Goal: Task Accomplishment & Management: Use online tool/utility

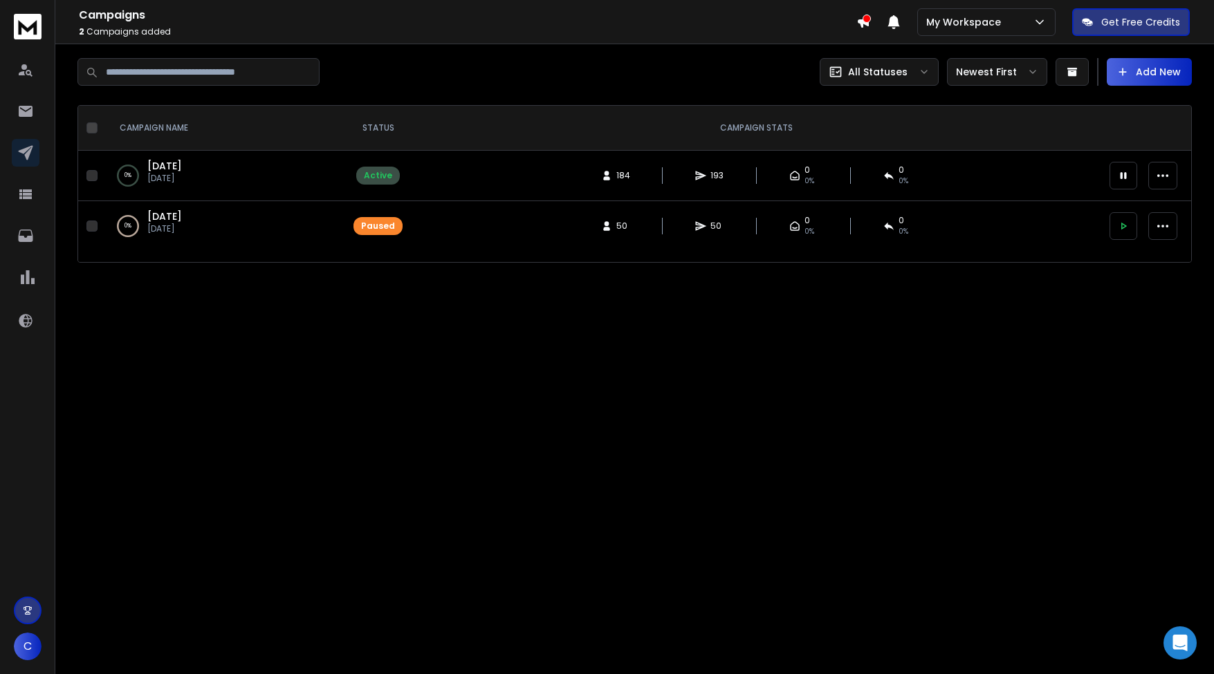
click at [182, 179] on p "[DATE]" at bounding box center [164, 178] width 35 height 11
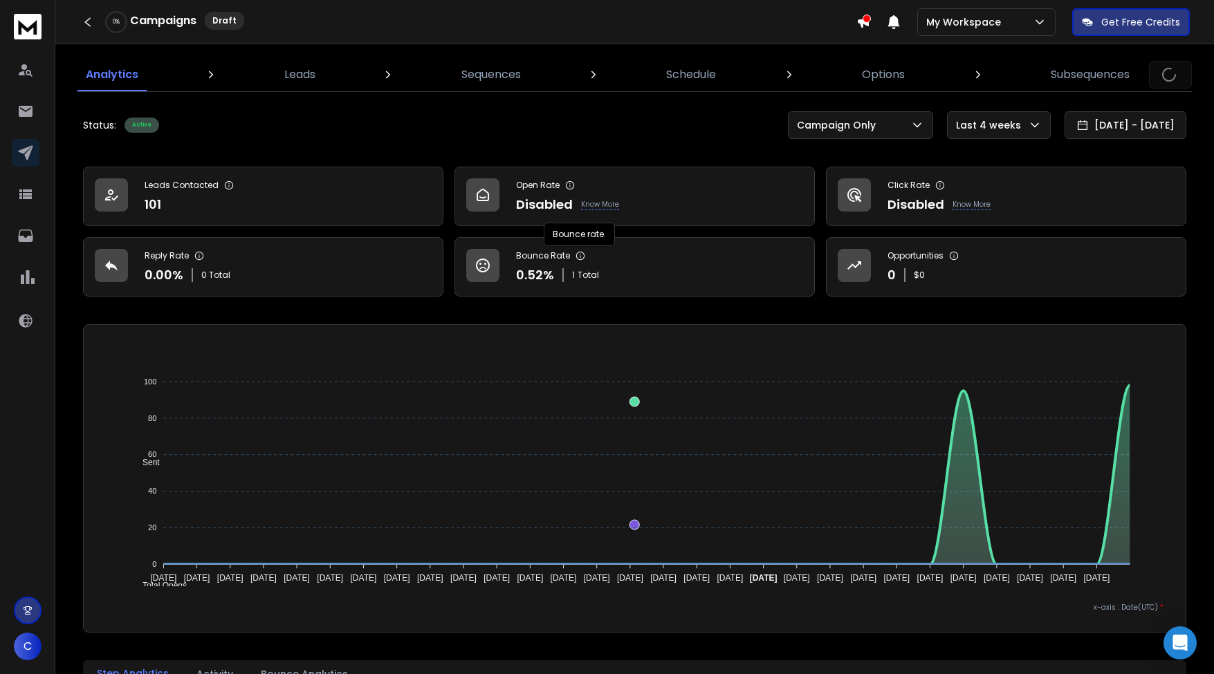
click at [579, 274] on span "Total" at bounding box center [588, 275] width 21 height 11
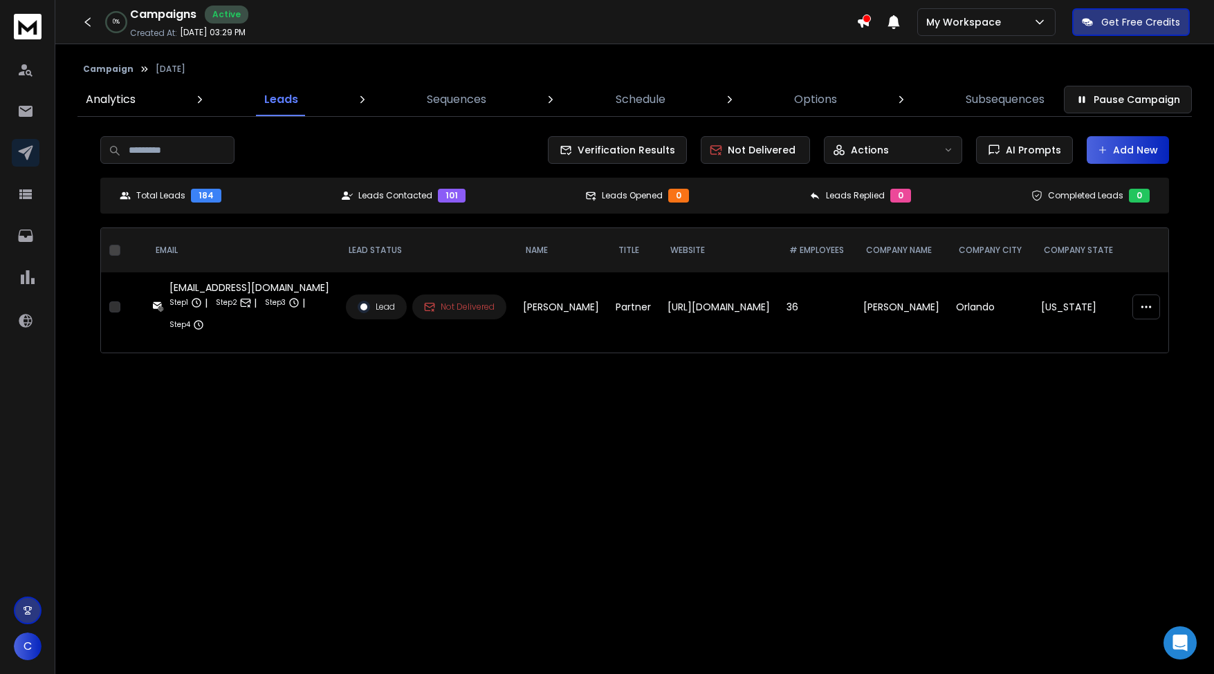
click at [132, 95] on p "Analytics" at bounding box center [111, 99] width 50 height 17
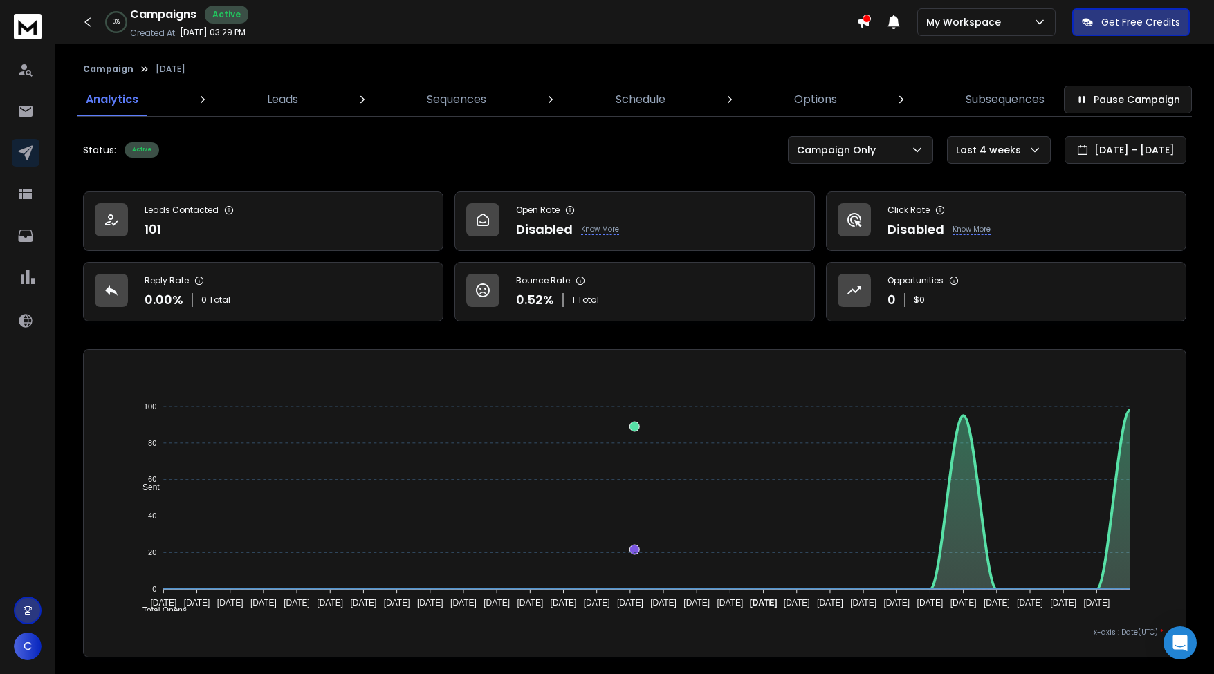
click at [228, 229] on div "101" at bounding box center [189, 229] width 89 height 19
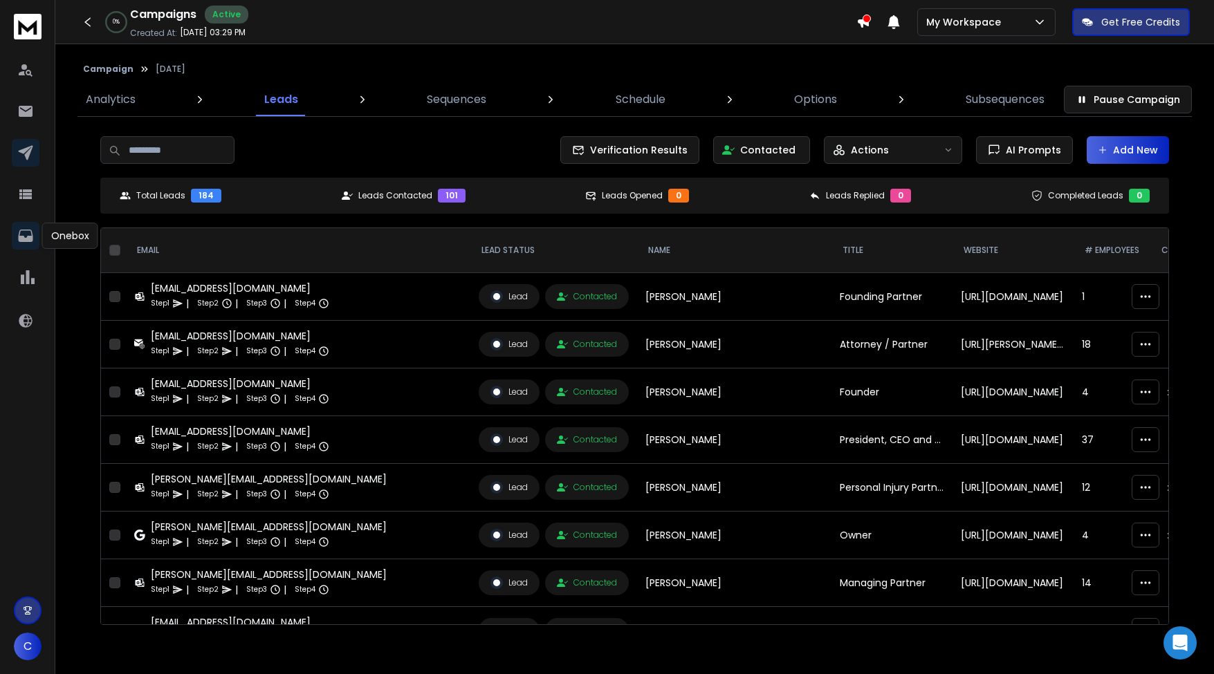
click at [26, 230] on icon at bounding box center [25, 236] width 15 height 12
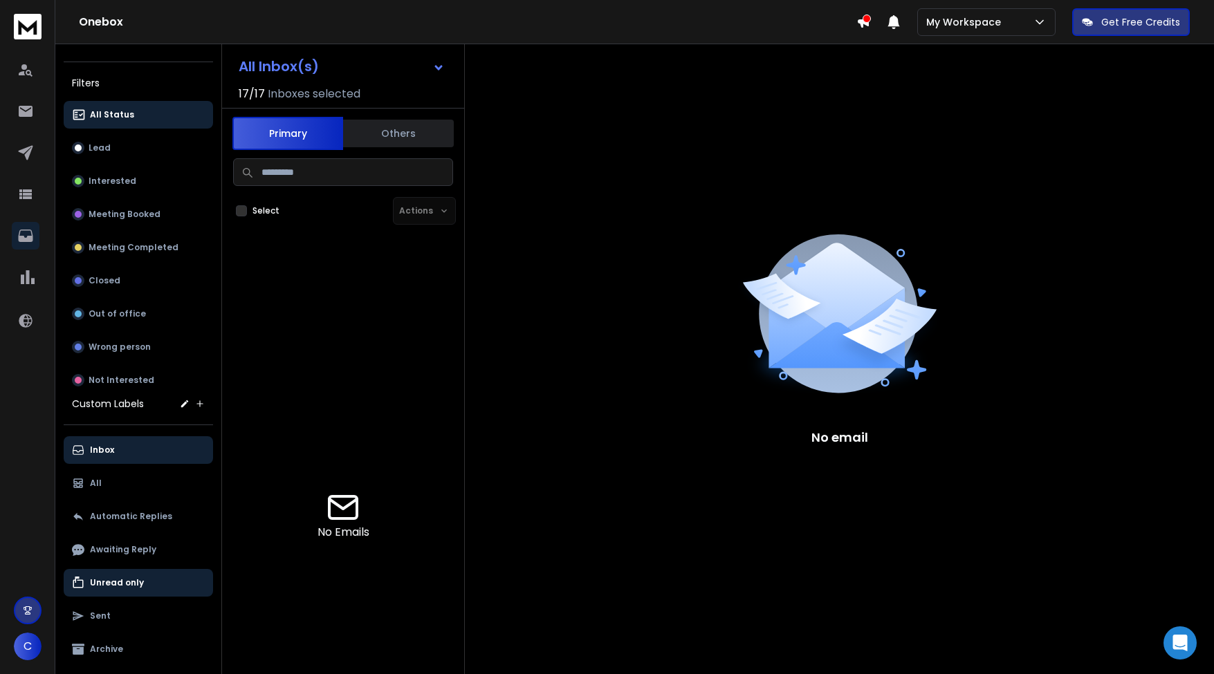
scroll to position [88, 0]
click at [110, 603] on button "Sent" at bounding box center [138, 617] width 149 height 28
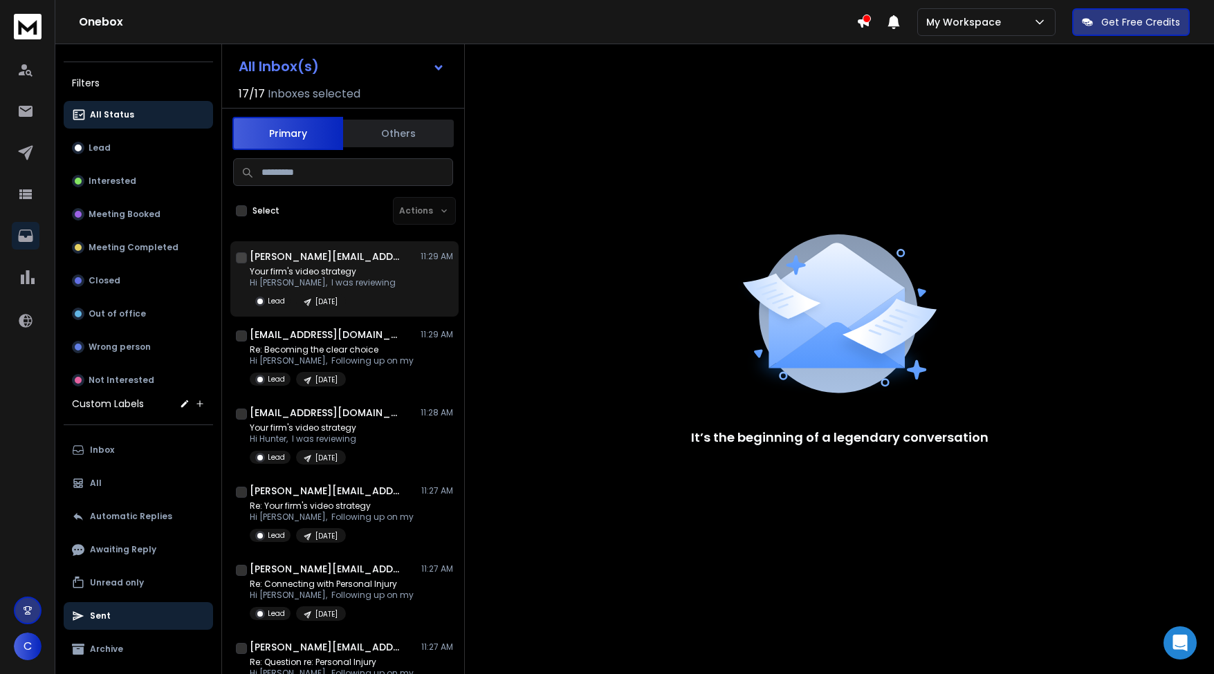
click at [388, 286] on div "Your firm's video strategy Hi [PERSON_NAME], I was reviewing Lead [DATE]" at bounding box center [351, 287] width 203 height 42
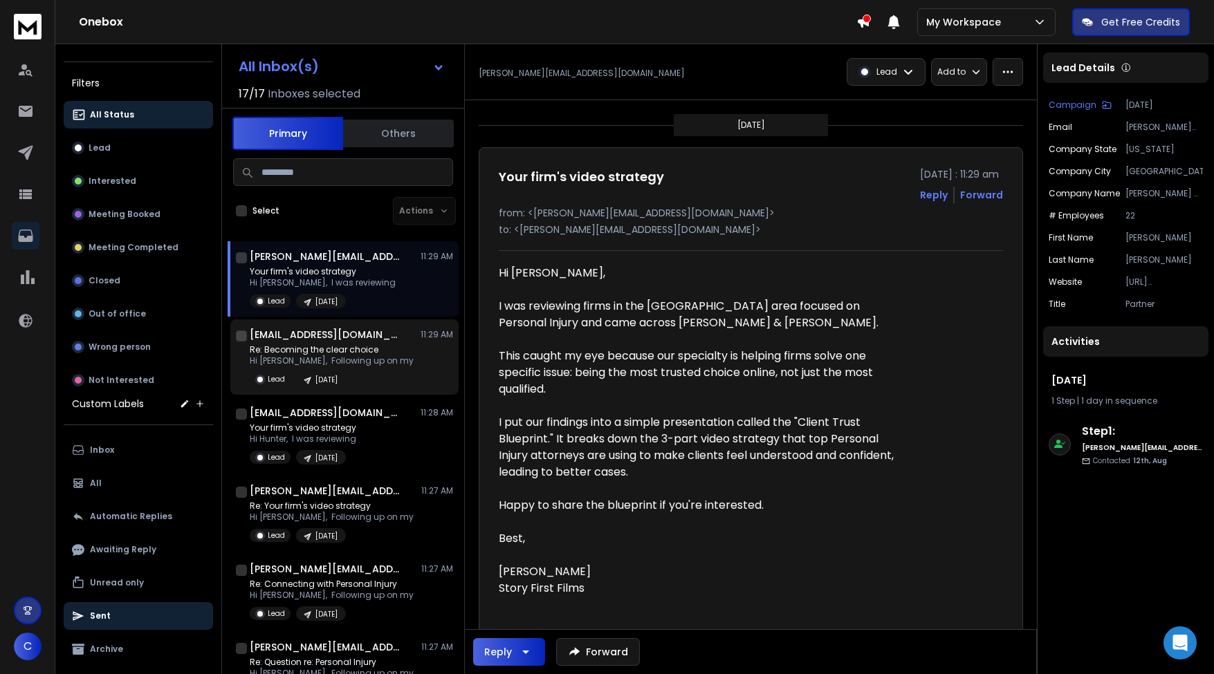
click at [291, 340] on h1 "[EMAIL_ADDRESS][DOMAIN_NAME]" at bounding box center [326, 335] width 152 height 14
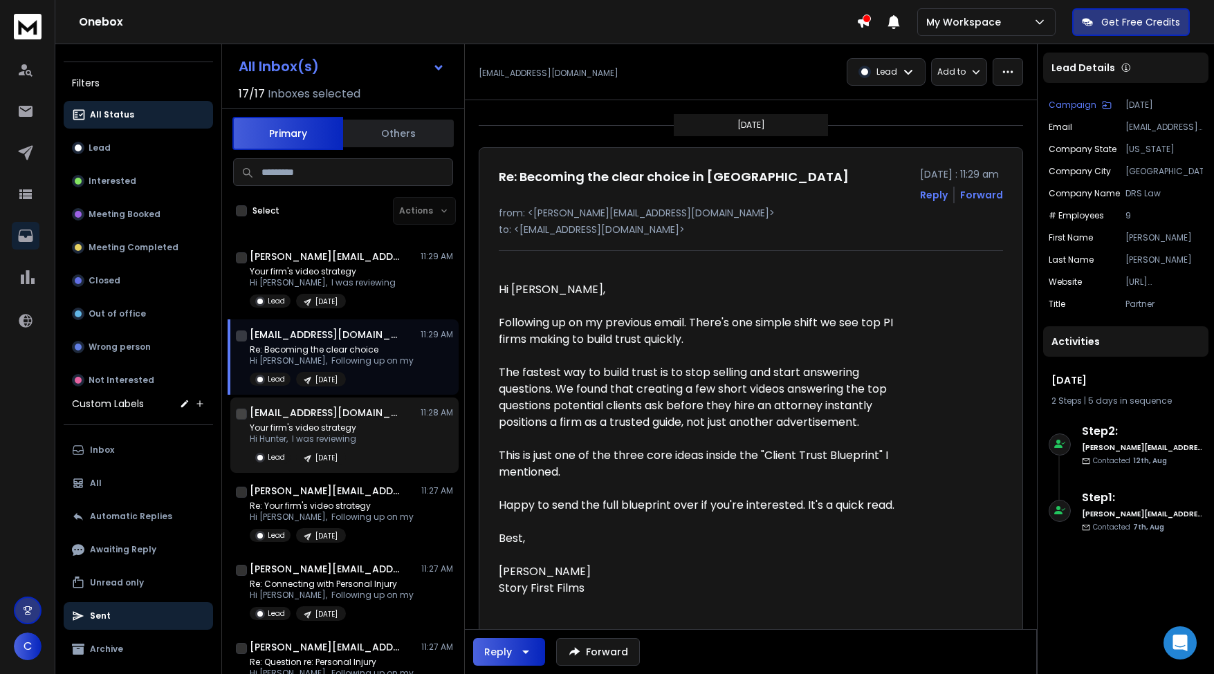
click at [383, 433] on div "Your firm's video strategy Hi [PERSON_NAME], I was reviewing Lead [DATE]" at bounding box center [351, 444] width 203 height 42
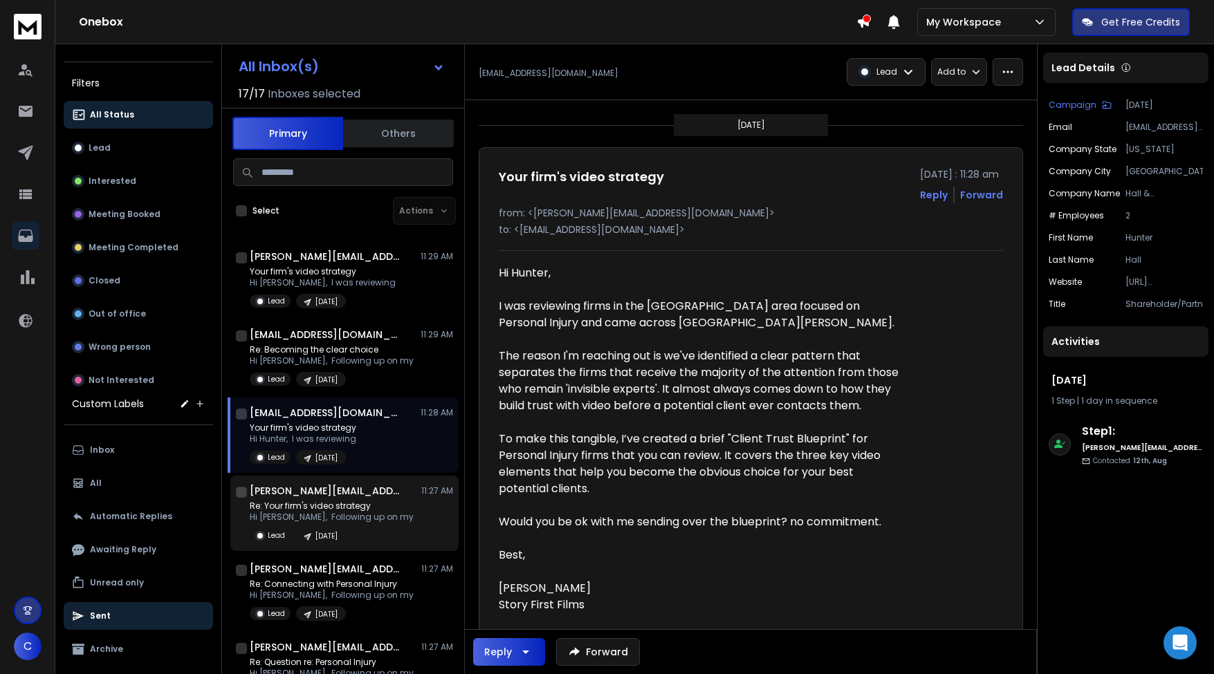
click at [416, 505] on div "Re: Your firm's video strategy Hi [PERSON_NAME], Following up on my Lead [DATE]" at bounding box center [351, 522] width 203 height 42
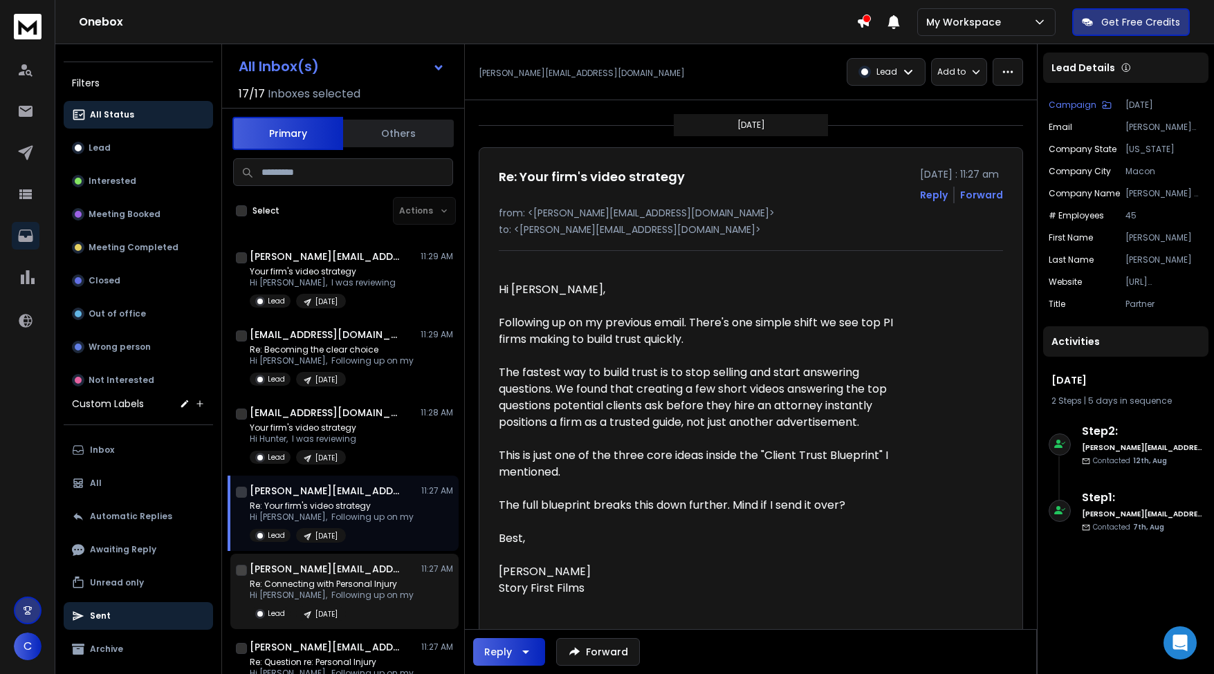
click at [392, 607] on div "Lead [DATE]" at bounding box center [332, 614] width 164 height 15
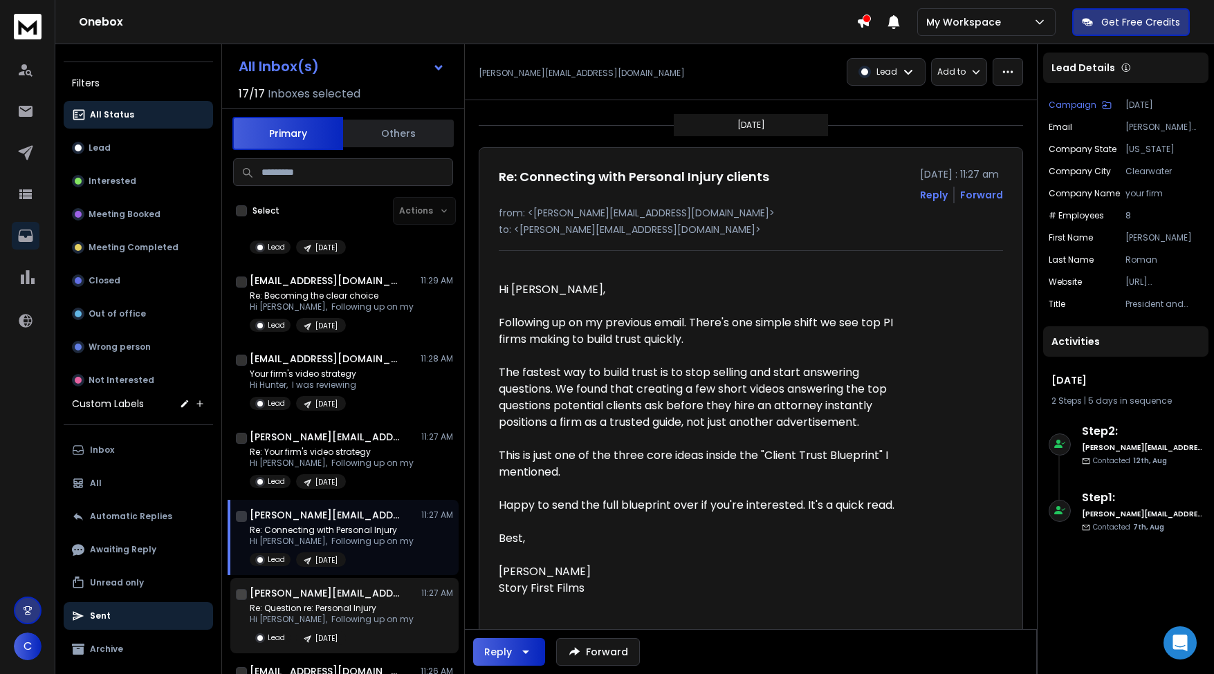
scroll to position [55, 0]
click at [389, 603] on div "Re: Question re: Personal Injury Hi [PERSON_NAME], Following up on my Lead [DAT…" at bounding box center [351, 624] width 203 height 42
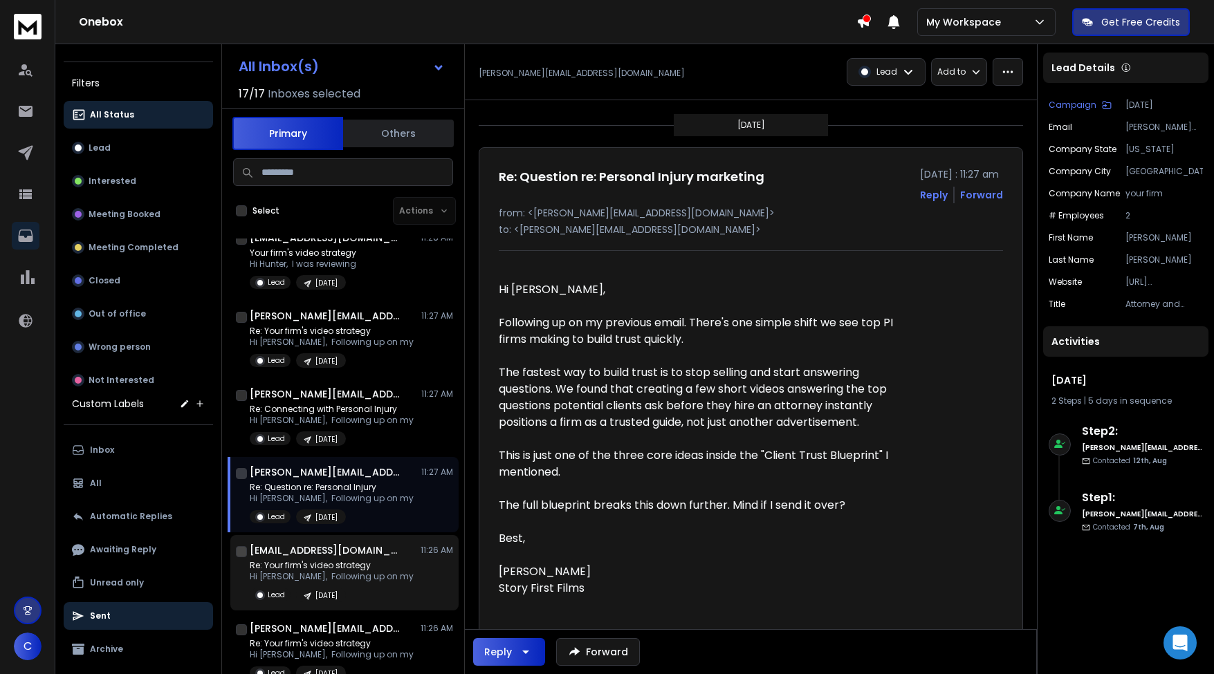
scroll to position [183, 0]
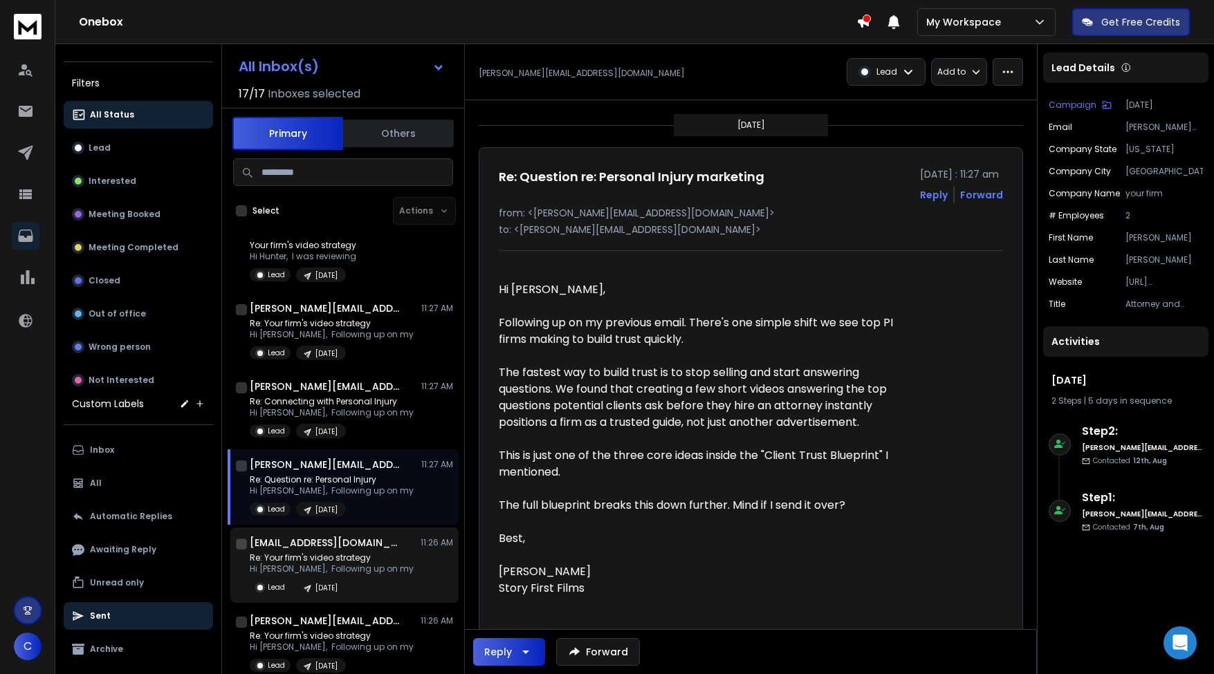
click at [378, 564] on div "Re: Your firm's video strategy Hi [PERSON_NAME], Following up on my Lead [DATE]" at bounding box center [351, 574] width 203 height 42
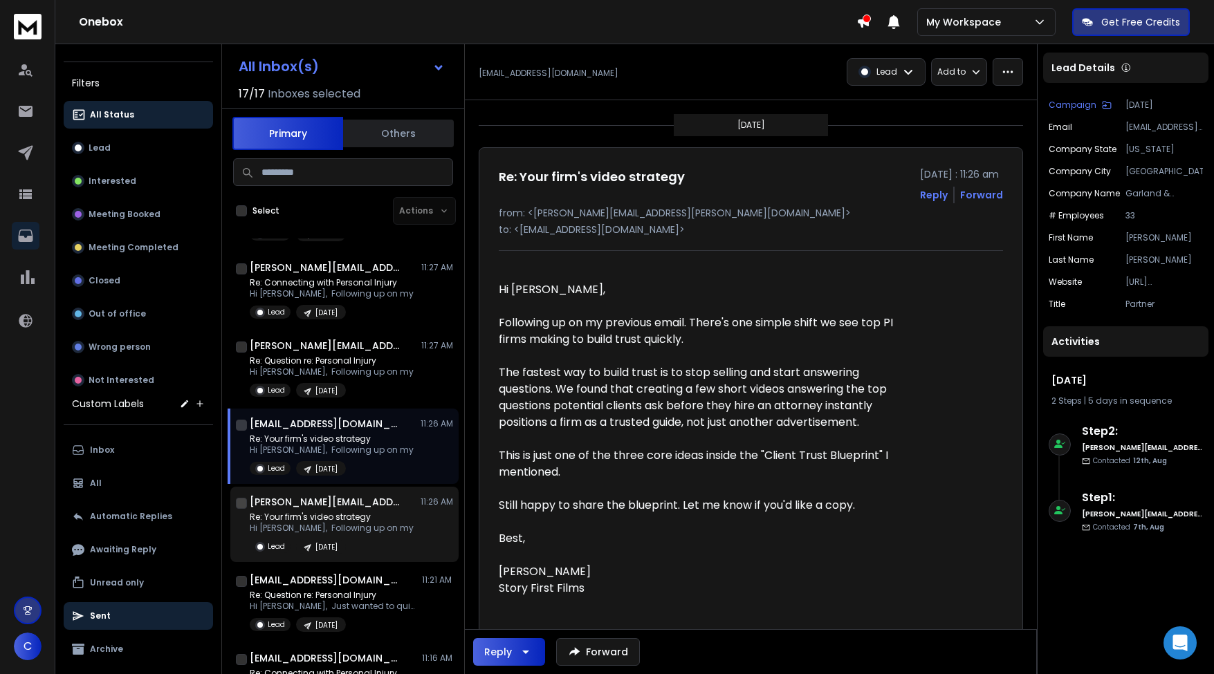
scroll to position [314, 0]
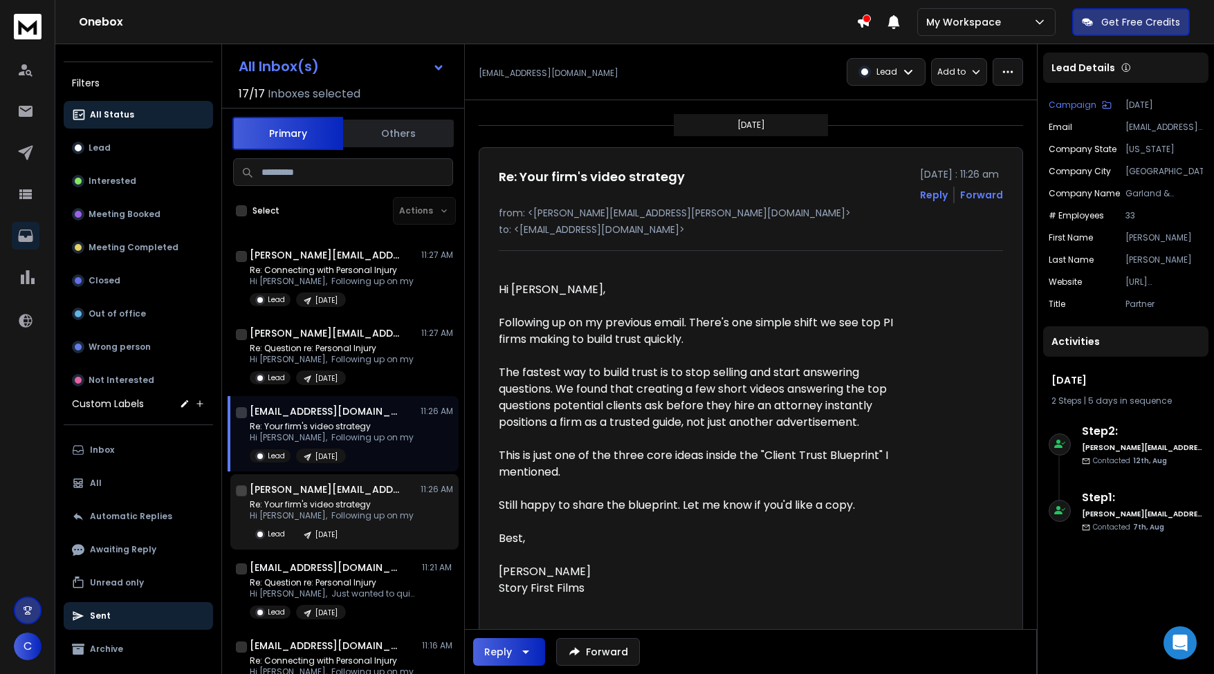
click at [401, 511] on div "Re: Your firm's video strategy Hi [PERSON_NAME], Following up on my Lead [DATE]" at bounding box center [351, 520] width 203 height 42
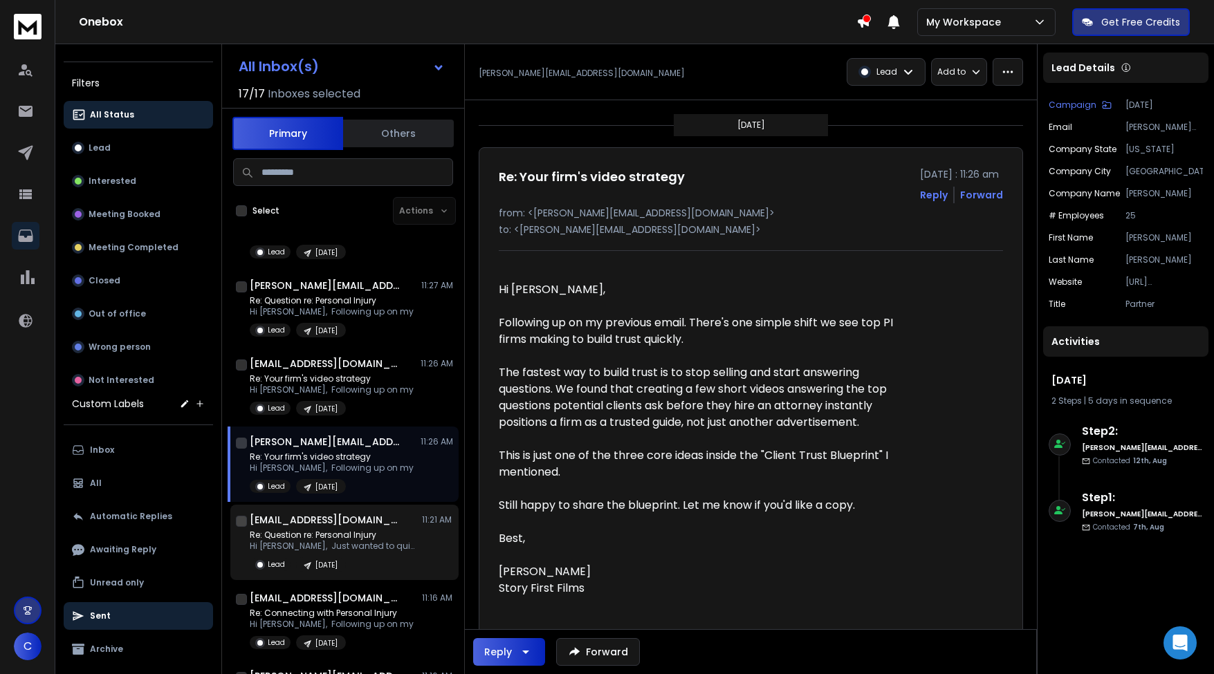
scroll to position [376, 0]
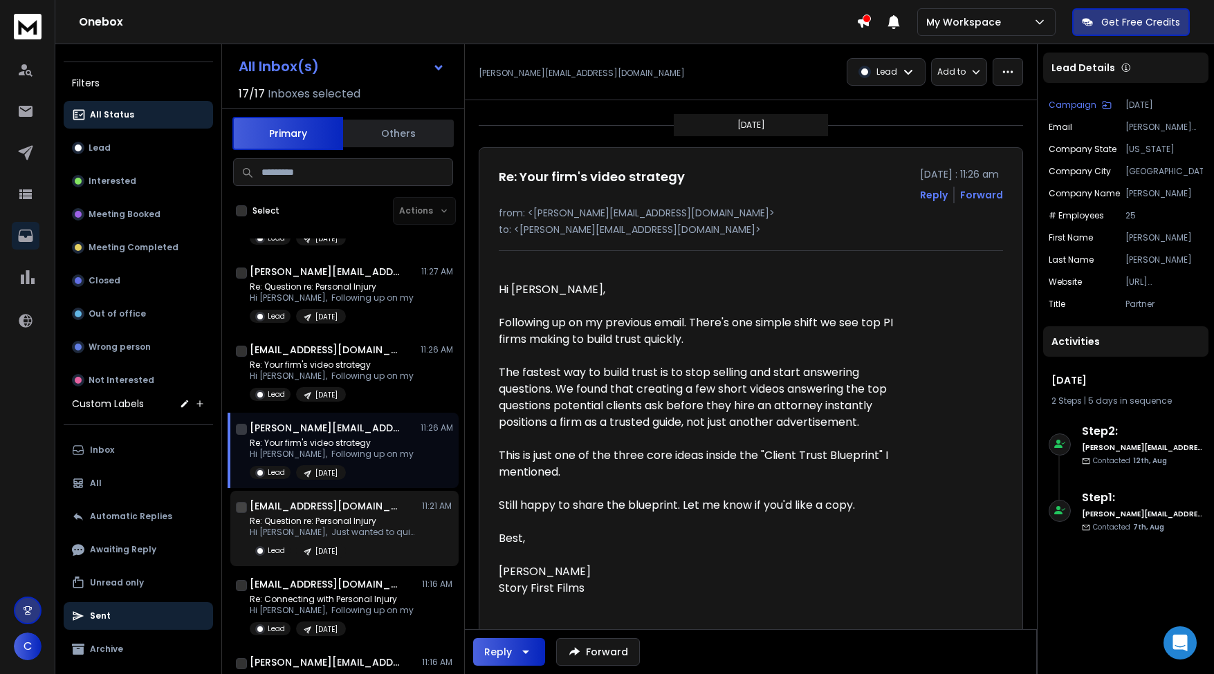
click at [398, 523] on div "Re: Question re: Personal Injury Hi [PERSON_NAME], Just wanted to quickly Lead …" at bounding box center [351, 537] width 203 height 42
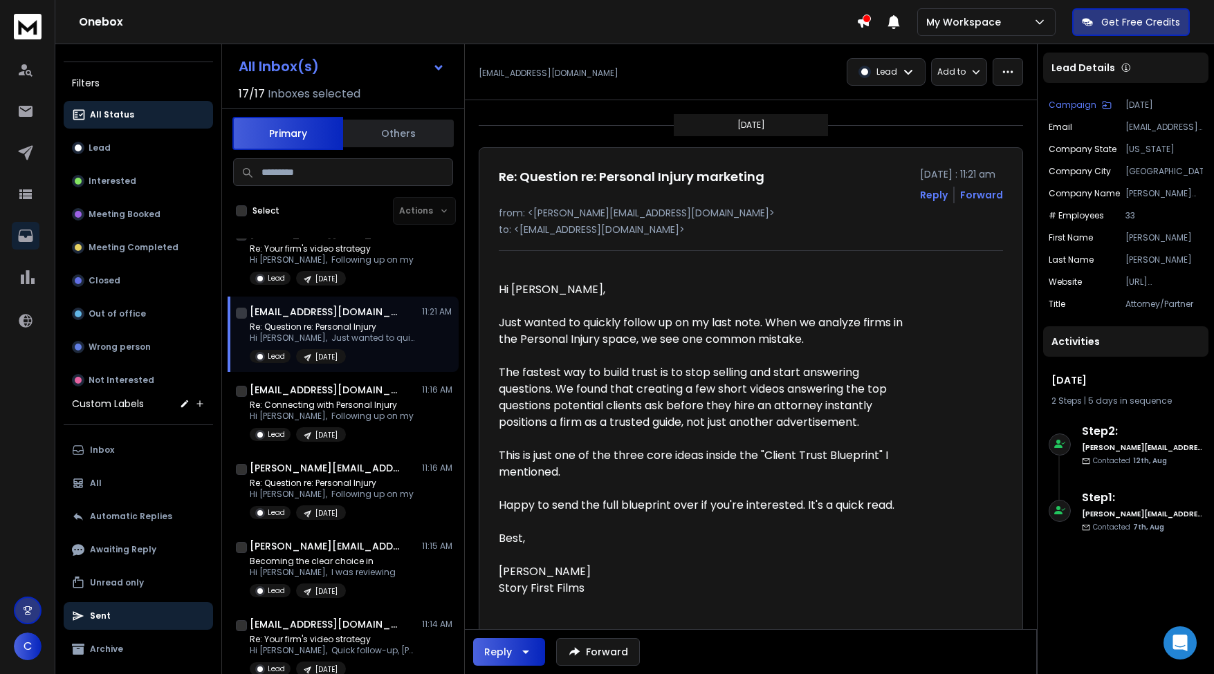
scroll to position [583, 0]
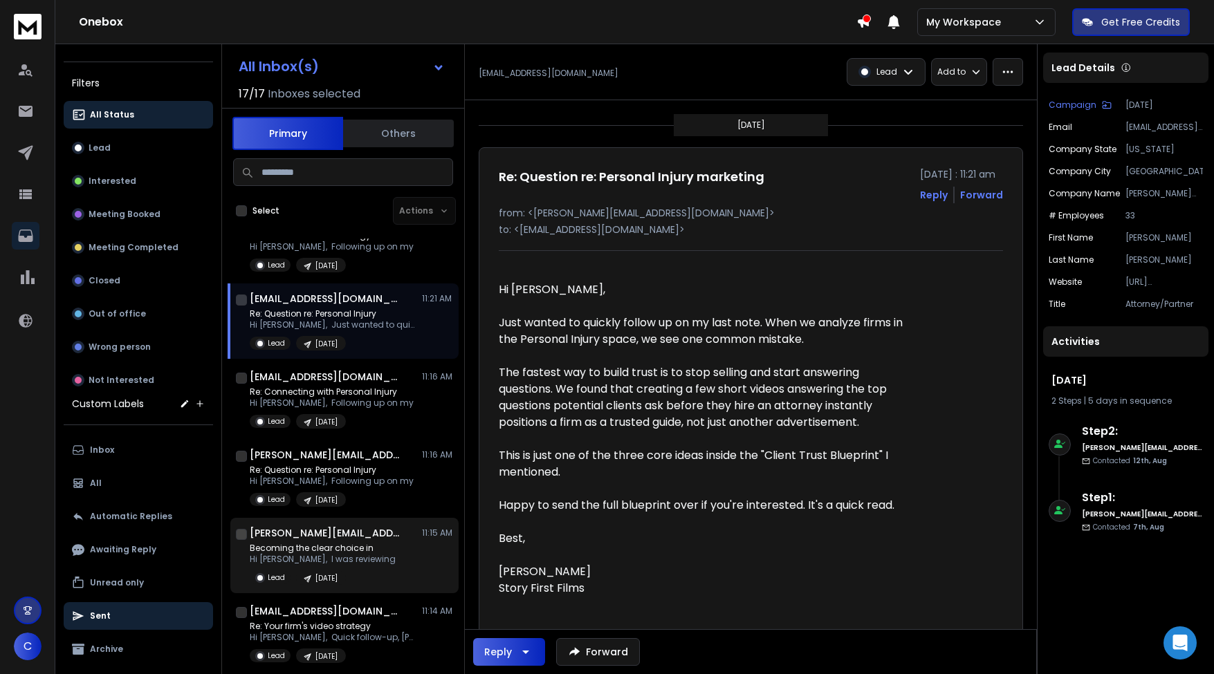
click at [394, 535] on div "[PERSON_NAME][EMAIL_ADDRESS][DOMAIN_NAME] 11:15 AM" at bounding box center [351, 533] width 203 height 14
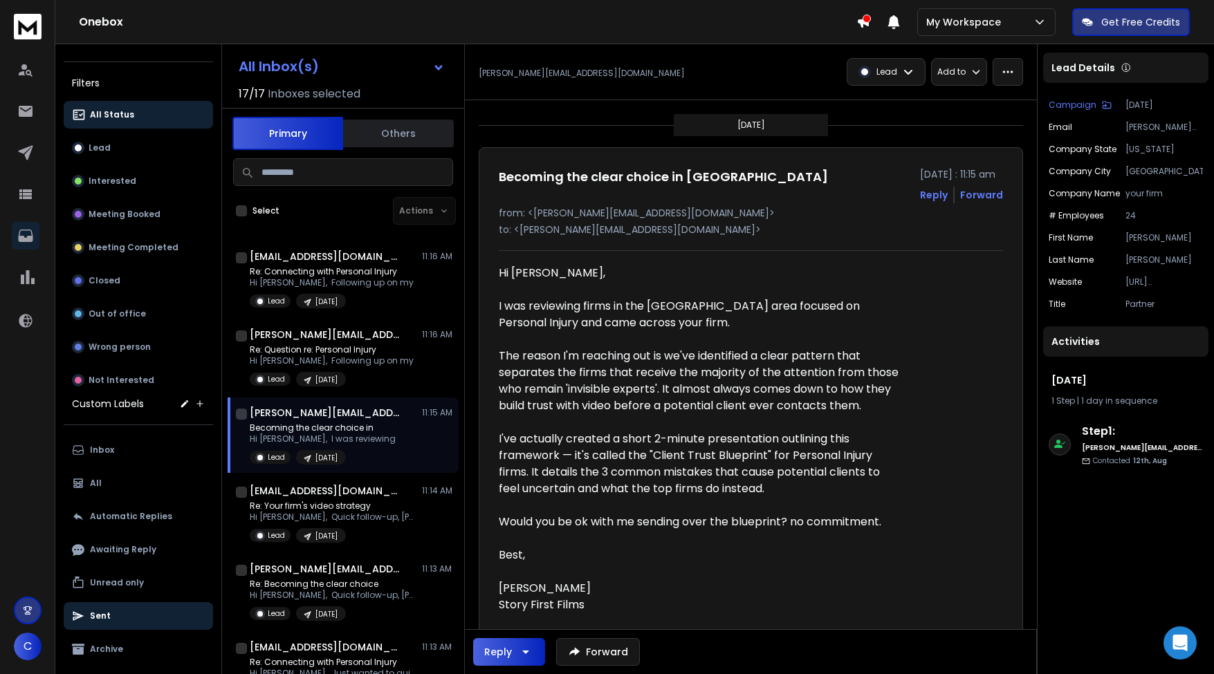
scroll to position [706, 0]
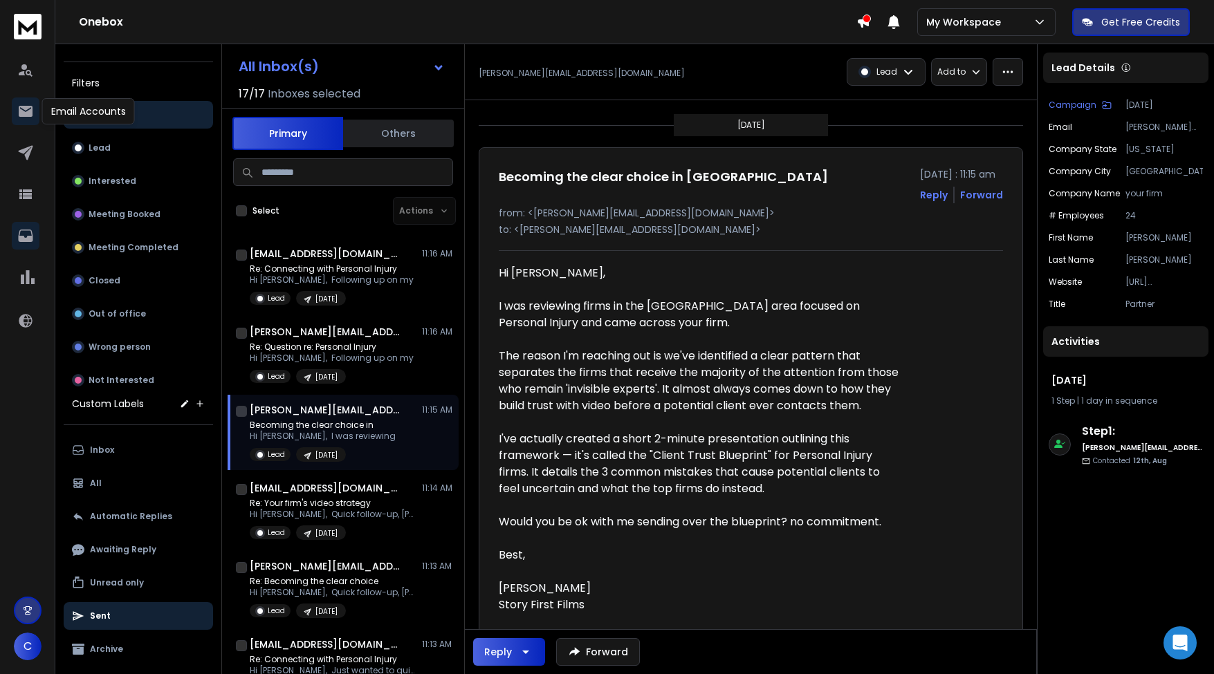
click at [24, 109] on icon at bounding box center [26, 111] width 14 height 11
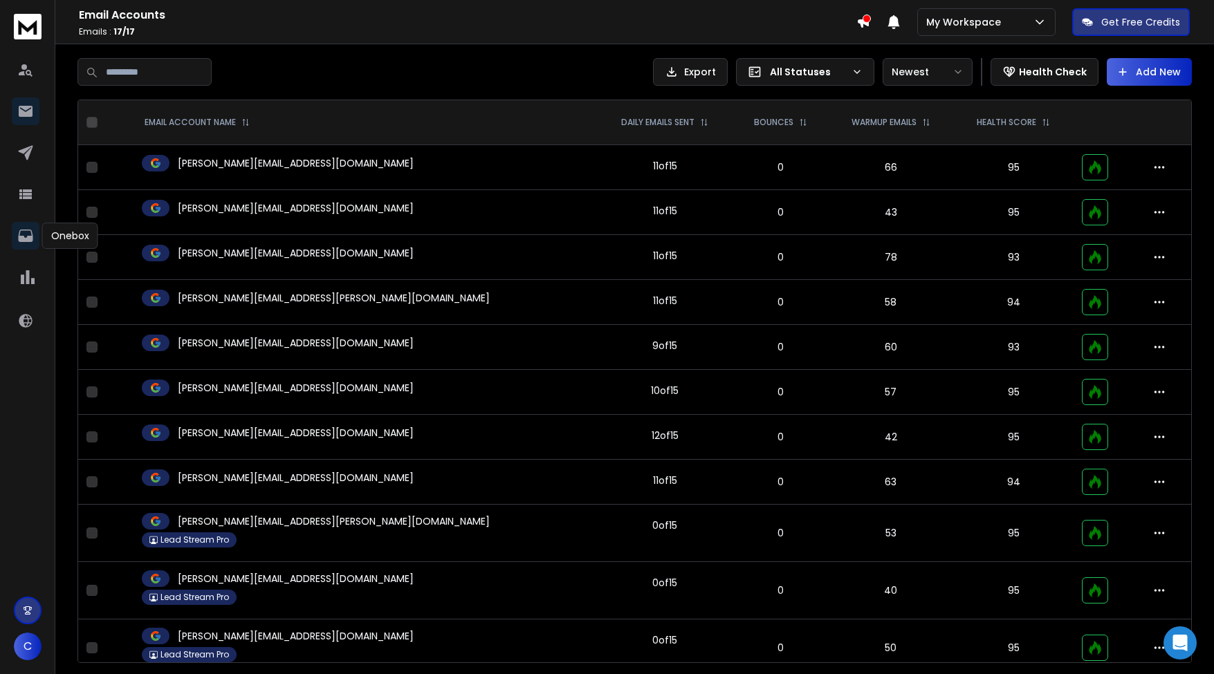
click at [28, 237] on icon at bounding box center [25, 236] width 15 height 12
